Goal: Communication & Community: Answer question/provide support

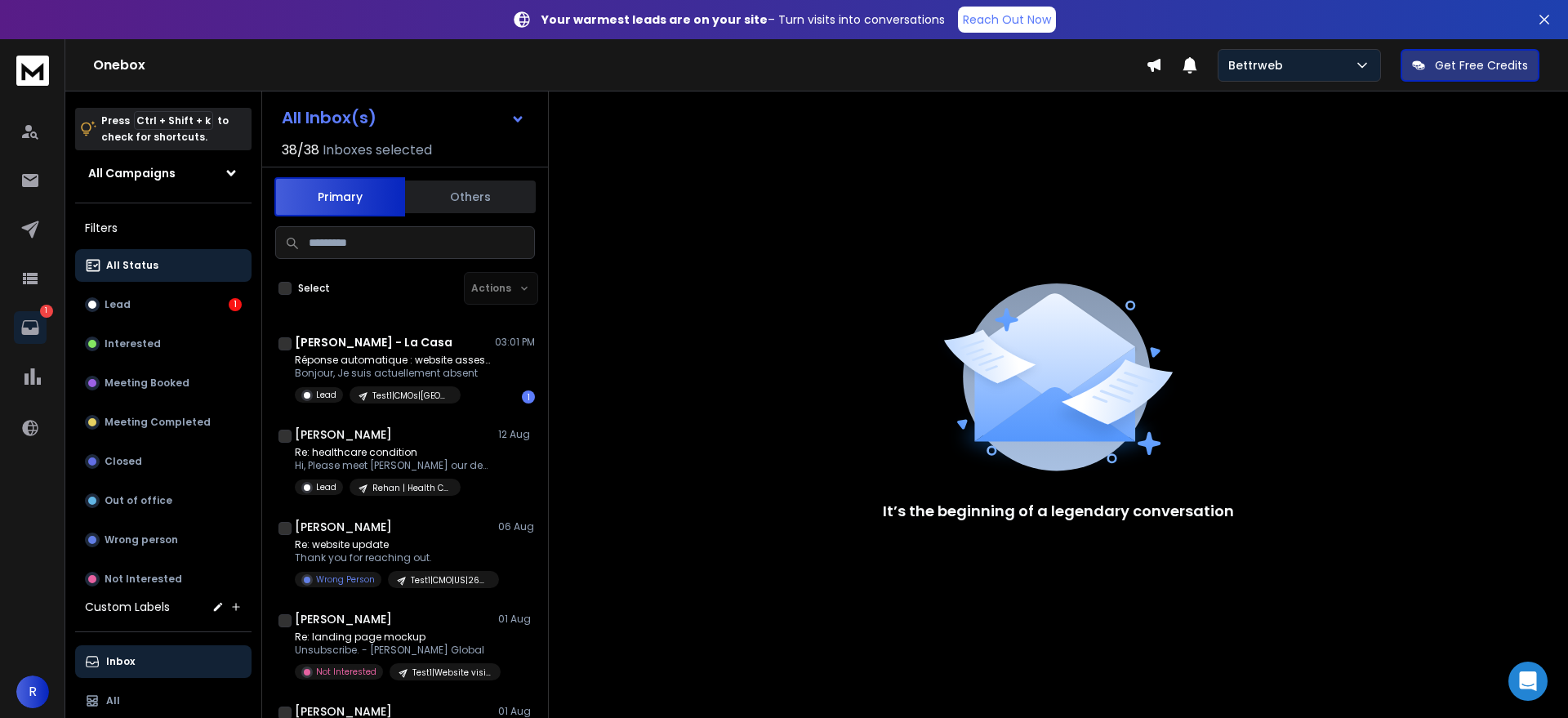
click at [1318, 57] on div "Bettrweb" at bounding box center [1299, 65] width 142 height 16
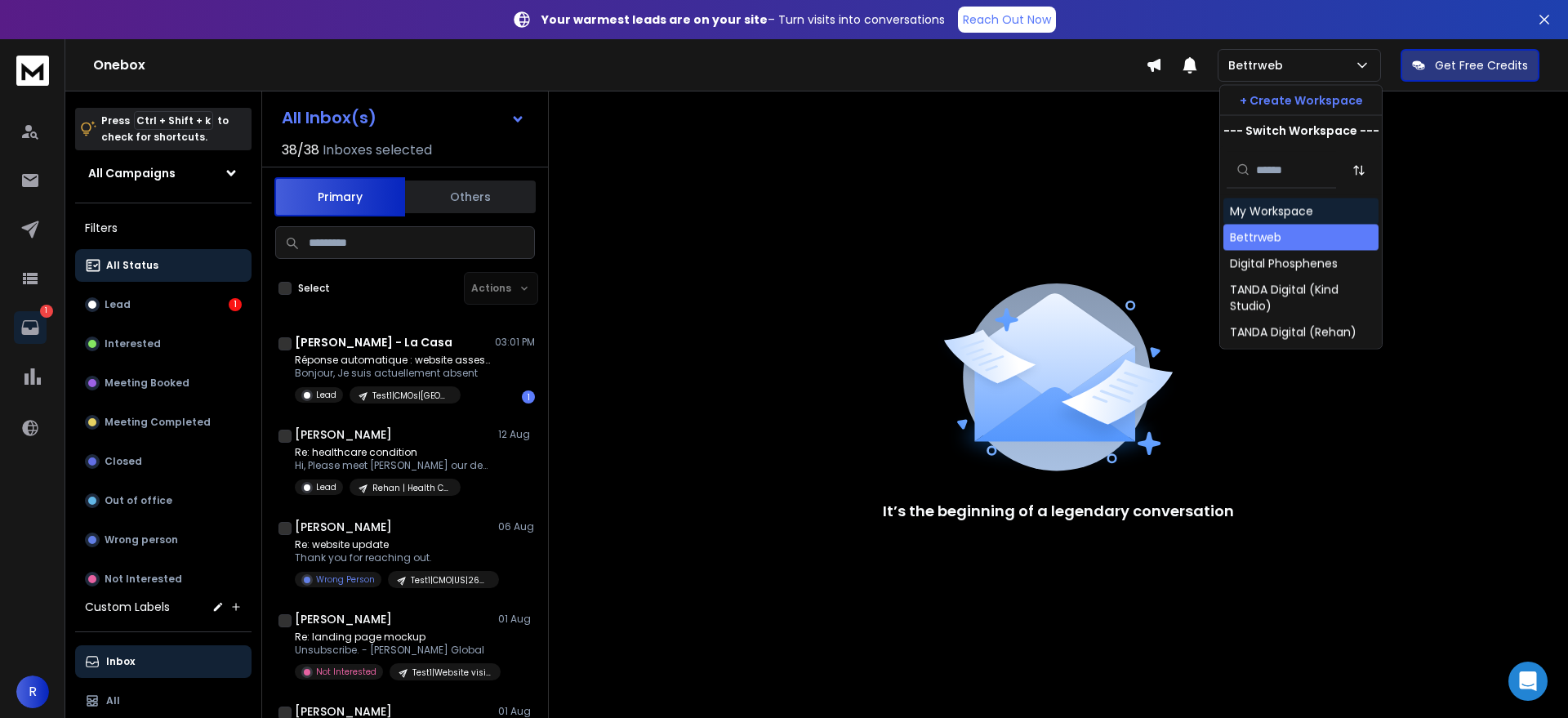
click at [217, 21] on div "Your warmest leads are on your site – Turn visits into conversations Reach Out …" at bounding box center [784, 20] width 1568 height 40
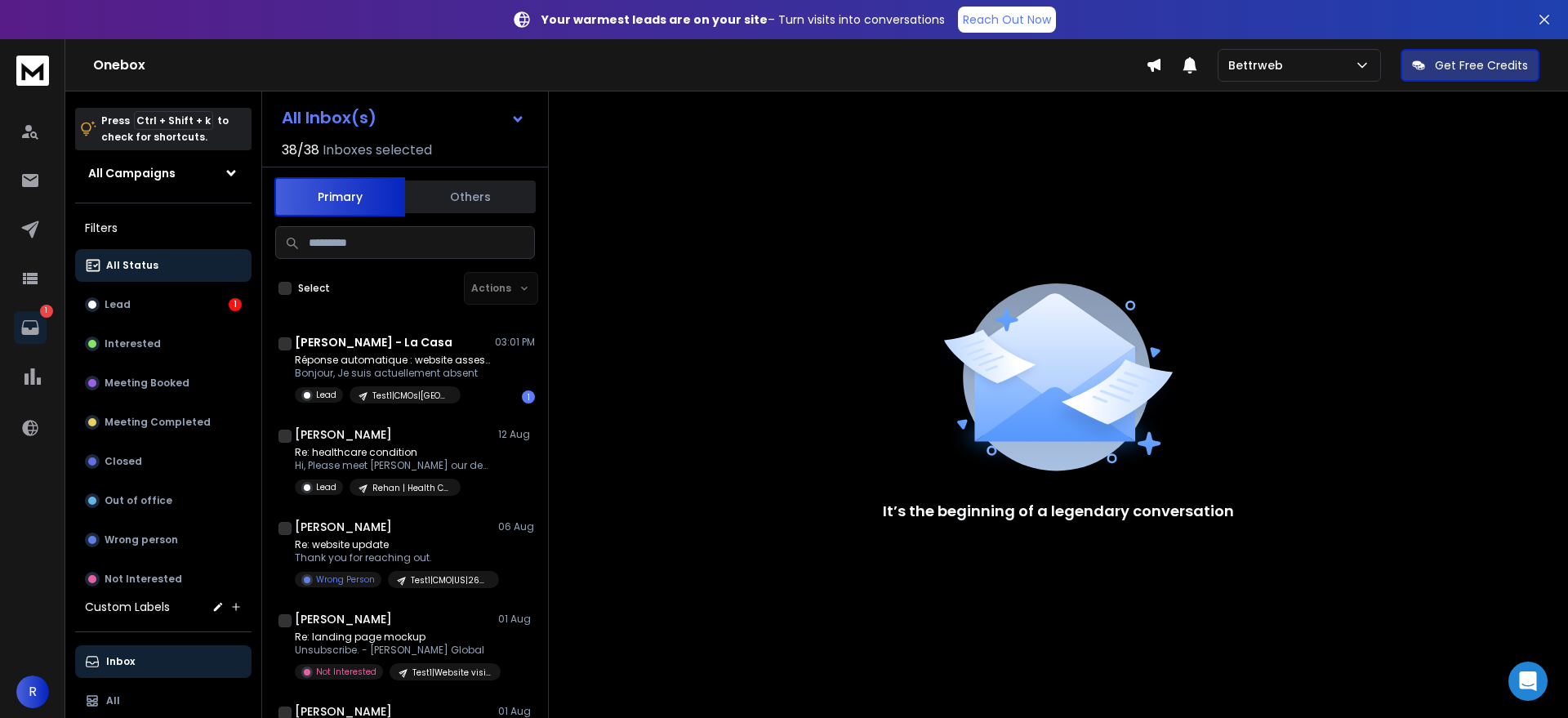
click at [23, 541] on div "1 R" at bounding box center [33, 382] width 65 height 685
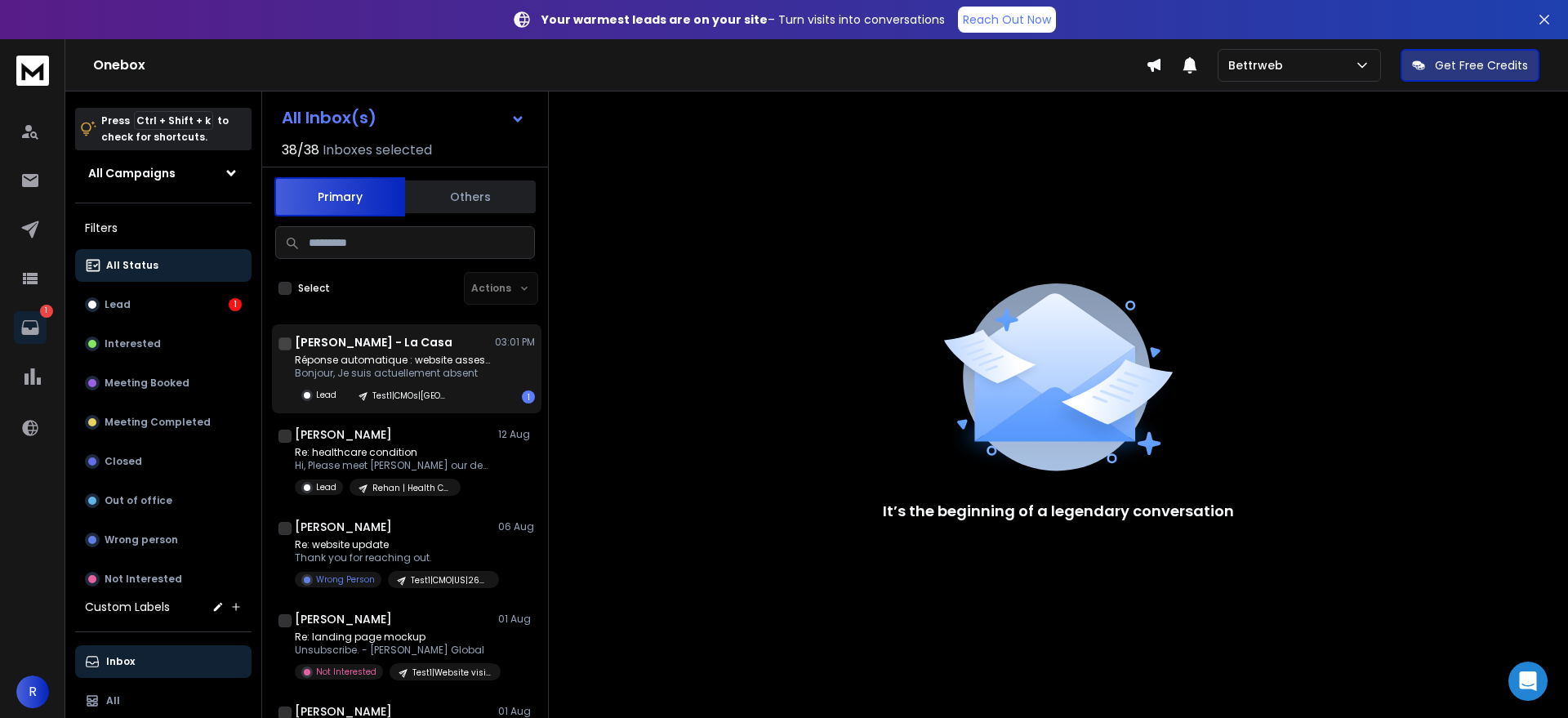
click at [390, 367] on p "﻿Bonjour, Je suis actuellement absent" at bounding box center [393, 373] width 196 height 13
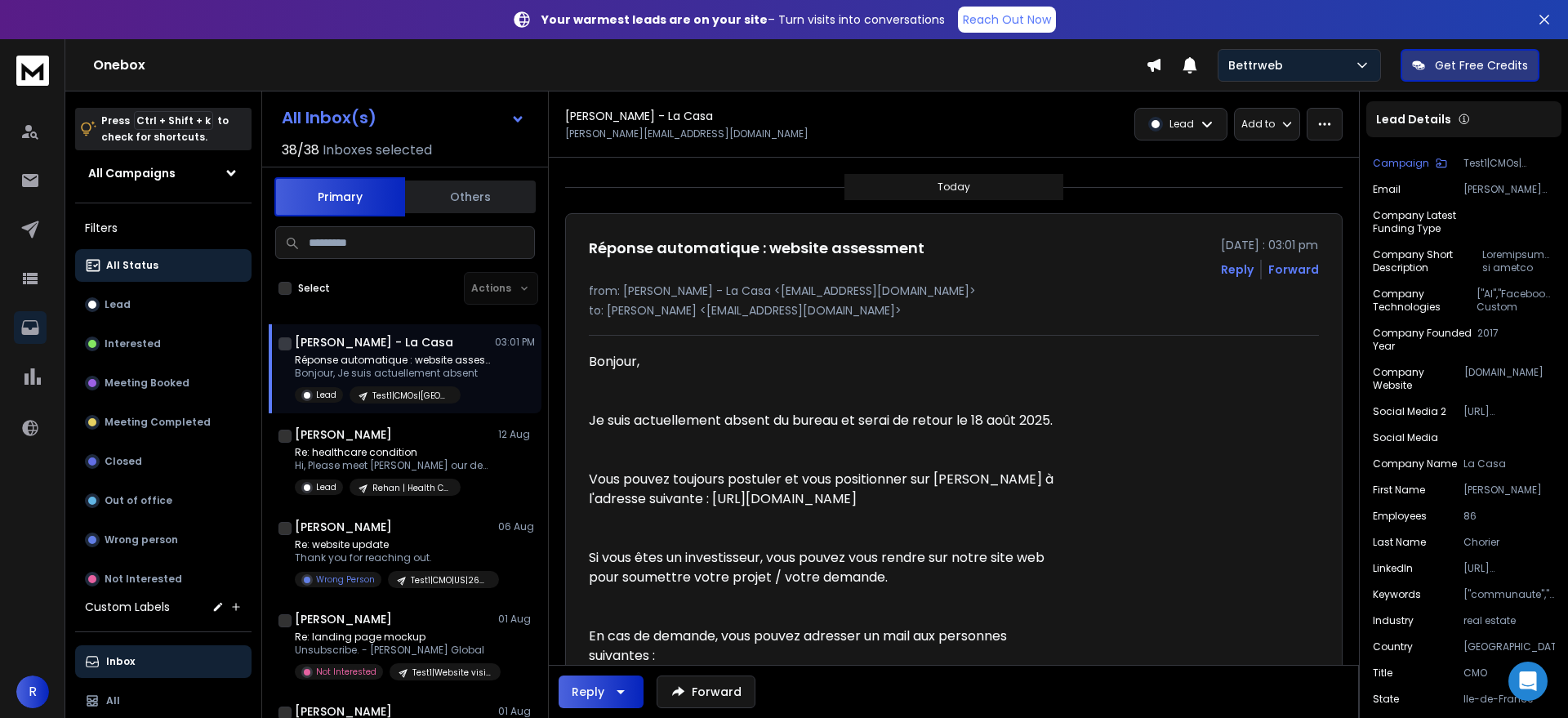
click at [1295, 71] on div "Bettrweb" at bounding box center [1299, 65] width 142 height 16
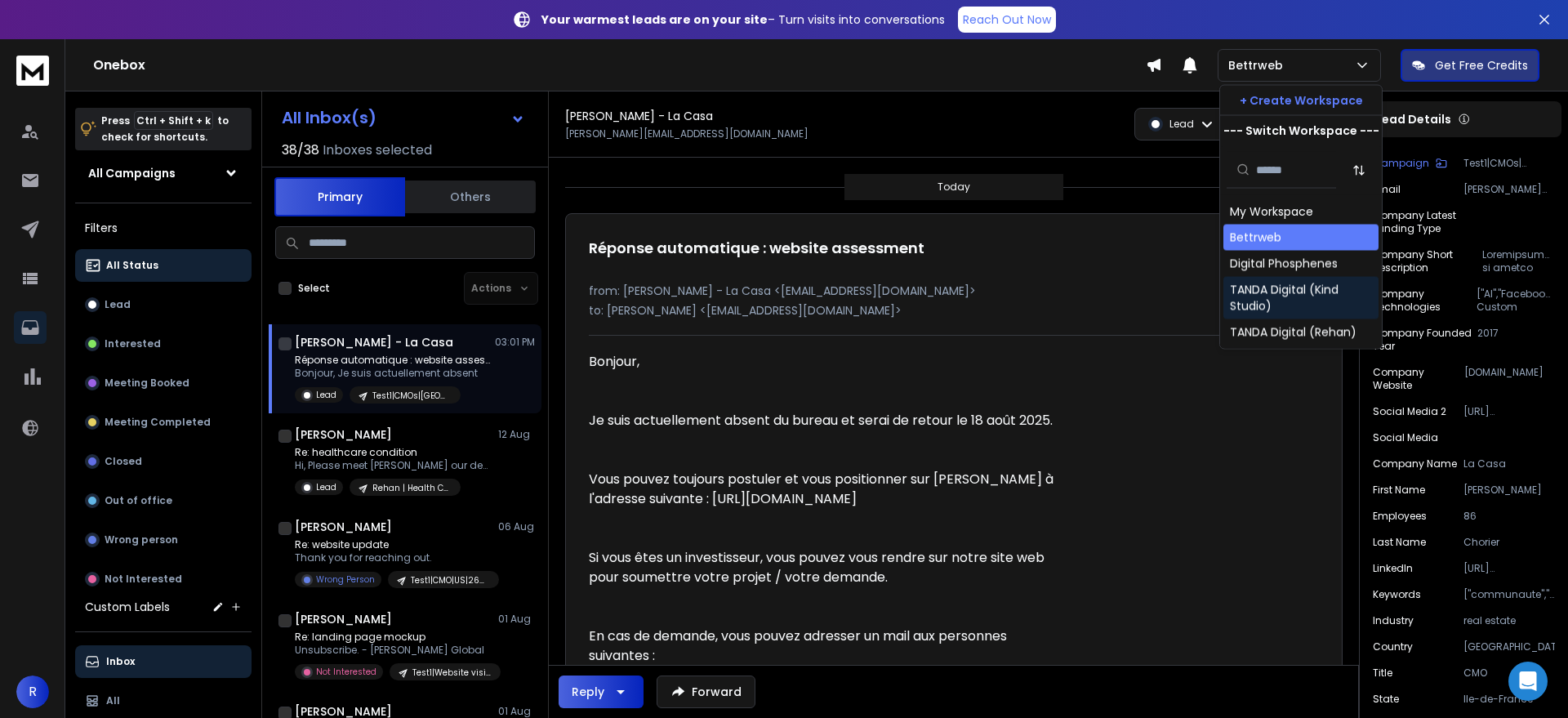
click at [1302, 294] on div "TANDA Digital (Kind Studio)" at bounding box center [1300, 298] width 142 height 33
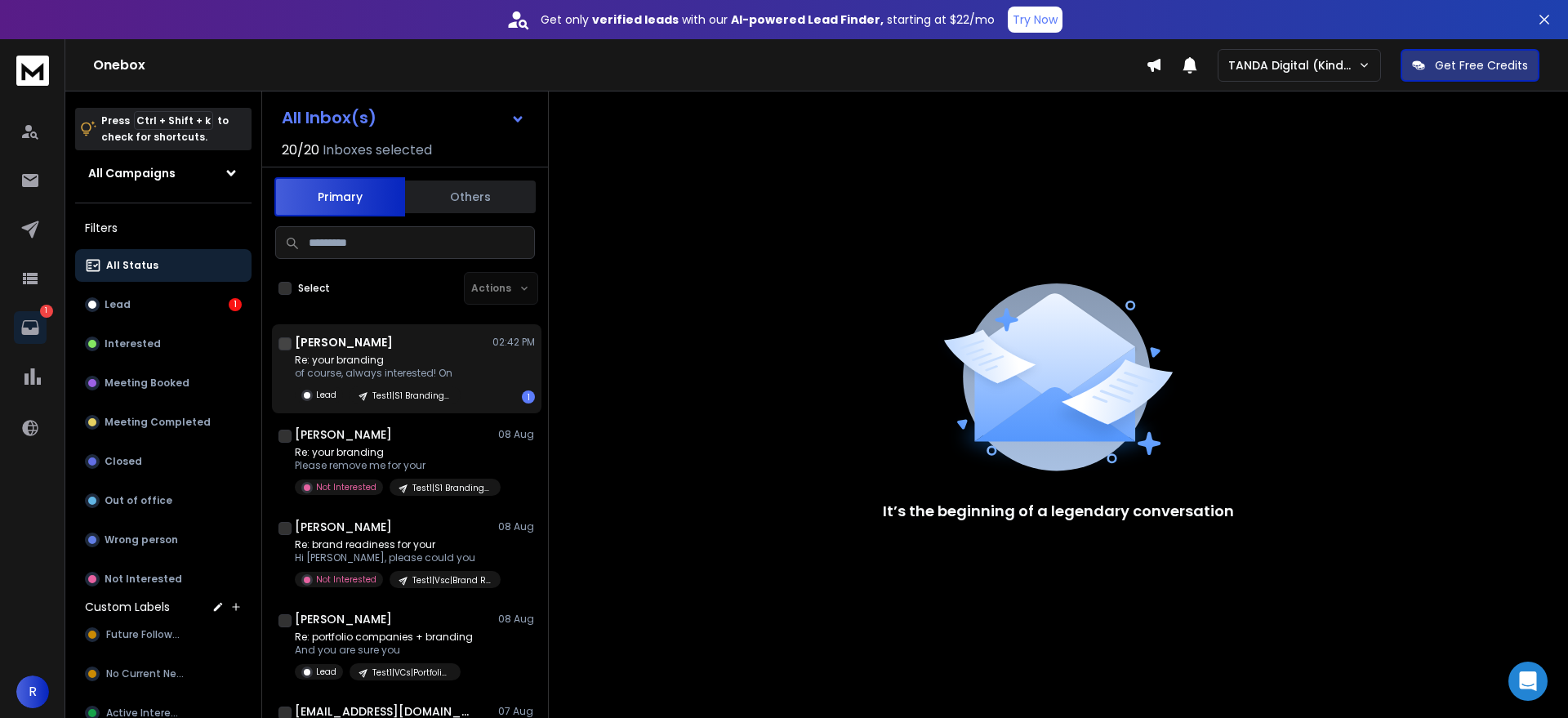
click at [392, 362] on p "Re: your branding" at bounding box center [378, 360] width 166 height 13
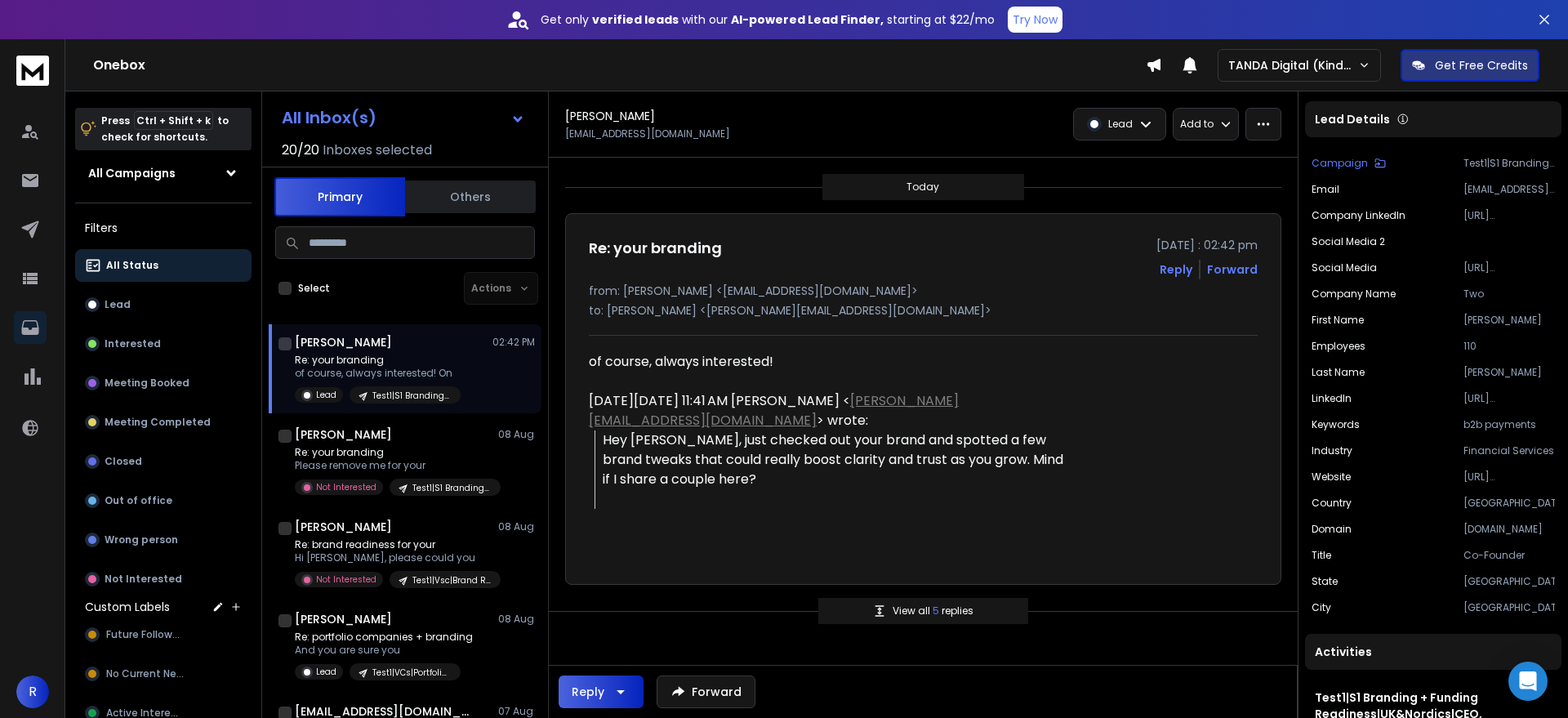
click at [38, 542] on div "R" at bounding box center [33, 382] width 65 height 685
click at [847, 511] on div "of course, always interested! [DATE][DATE] 11:41 AM [PERSON_NAME] < [PERSON_NAM…" at bounding box center [833, 456] width 490 height 209
click at [1509, 479] on p "[URL][DOMAIN_NAME]" at bounding box center [1509, 477] width 91 height 13
click at [1491, 393] on p "[URL][DOMAIN_NAME][PERSON_NAME]" at bounding box center [1509, 399] width 91 height 13
